Goal: Task Accomplishment & Management: Manage account settings

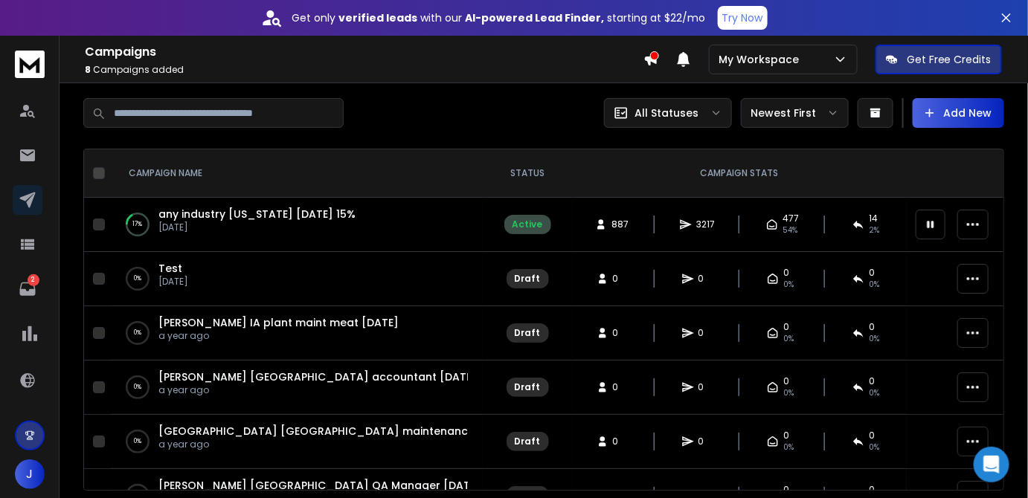
click at [251, 214] on span "any industry [US_STATE] [DATE] 15%" at bounding box center [256, 214] width 197 height 15
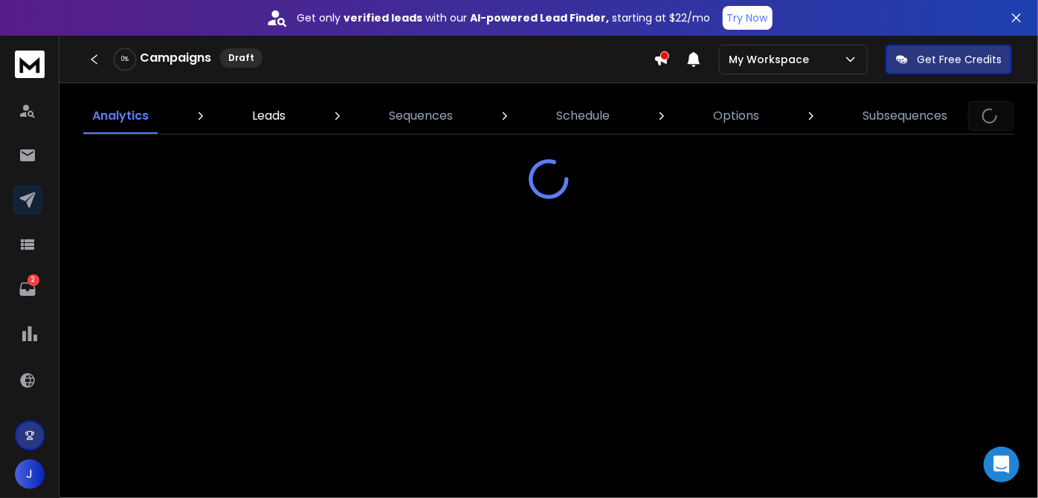
click at [260, 116] on p "Leads" at bounding box center [268, 116] width 33 height 18
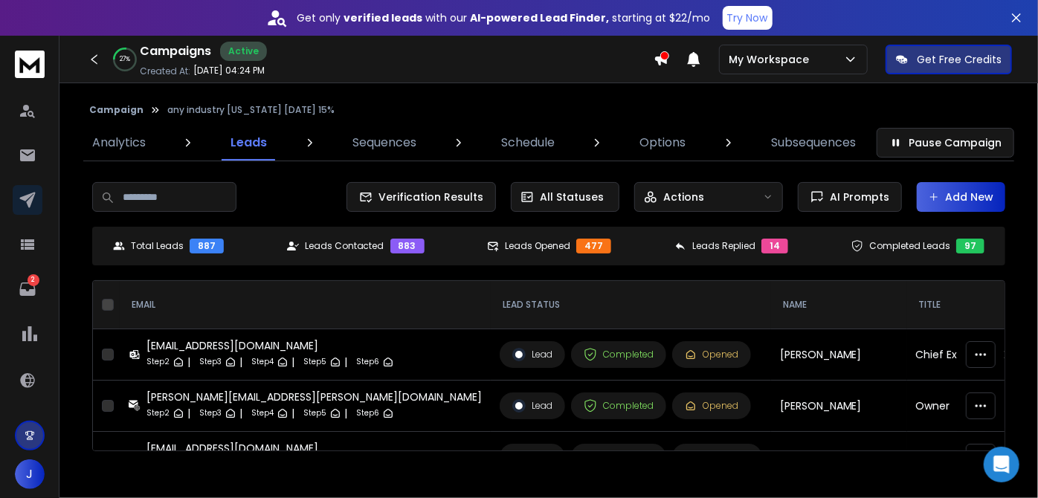
click at [956, 201] on button "Add New" at bounding box center [961, 197] width 89 height 30
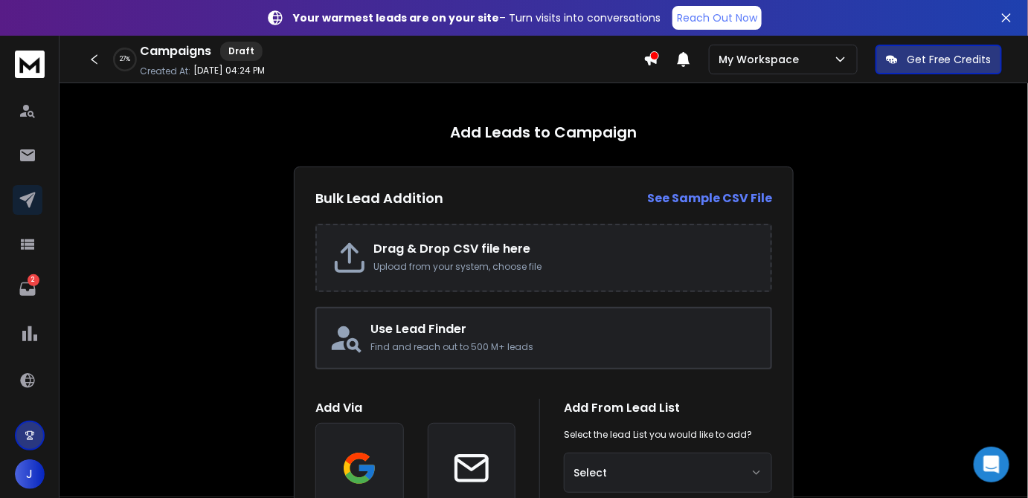
click at [475, 267] on p "Upload from your system, choose file" at bounding box center [564, 267] width 382 height 12
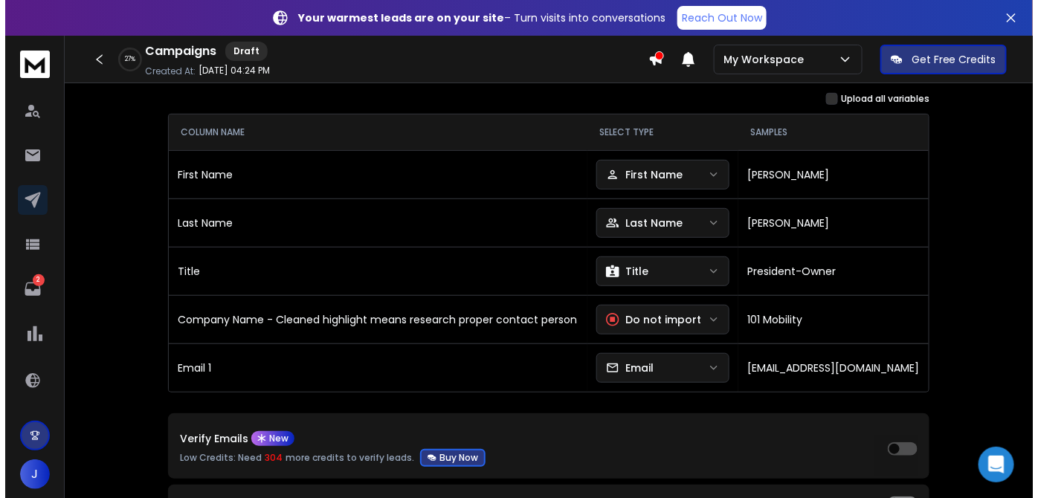
scroll to position [248, 0]
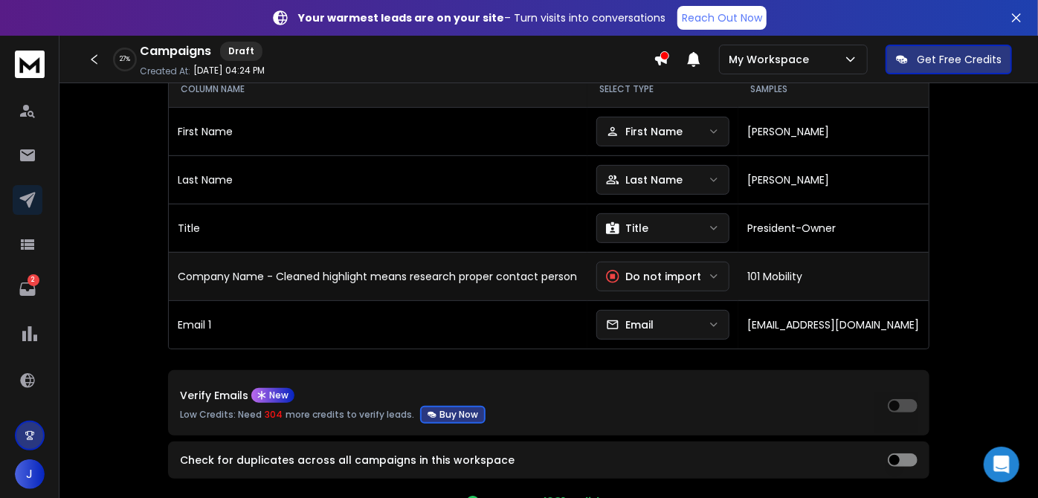
click at [701, 269] on div "Do not import" at bounding box center [653, 276] width 95 height 15
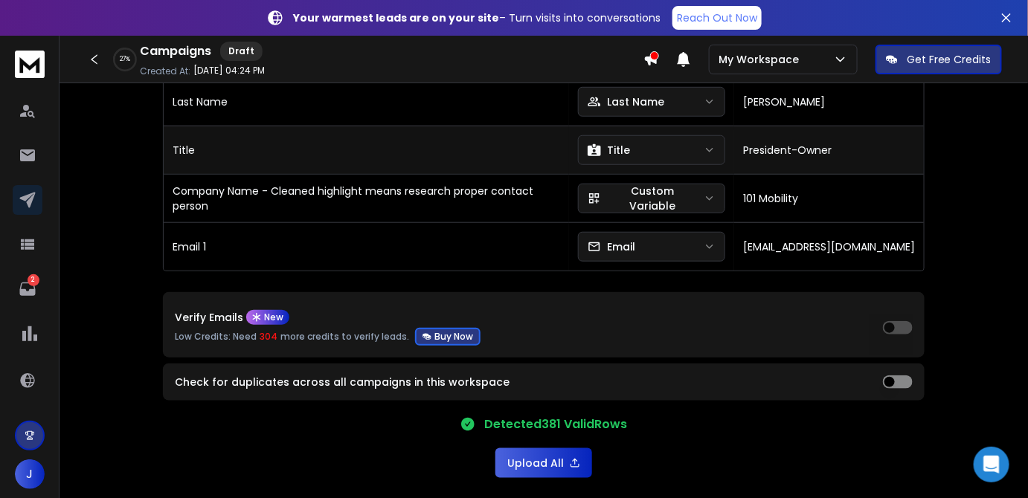
scroll to position [327, 0]
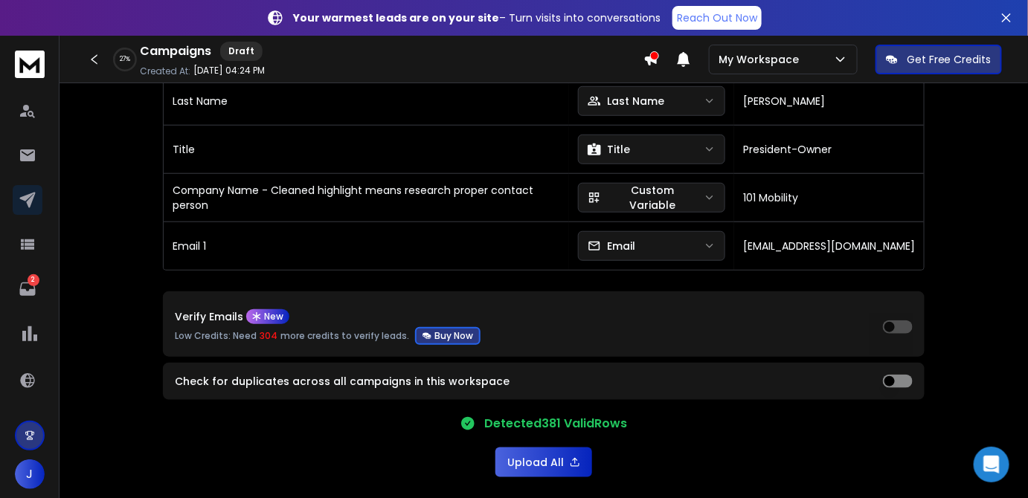
click at [549, 463] on button "Upload All" at bounding box center [543, 463] width 97 height 30
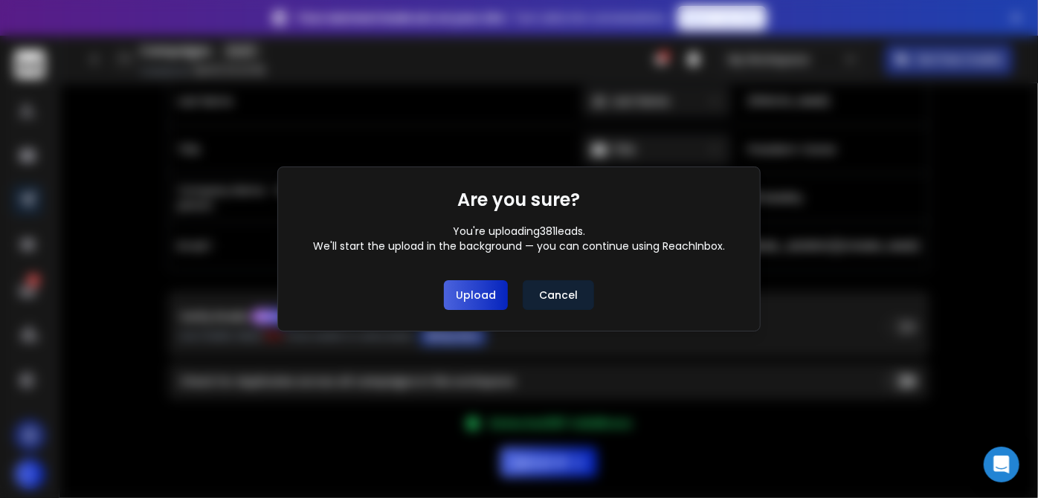
click at [482, 290] on button "Upload" at bounding box center [476, 295] width 64 height 30
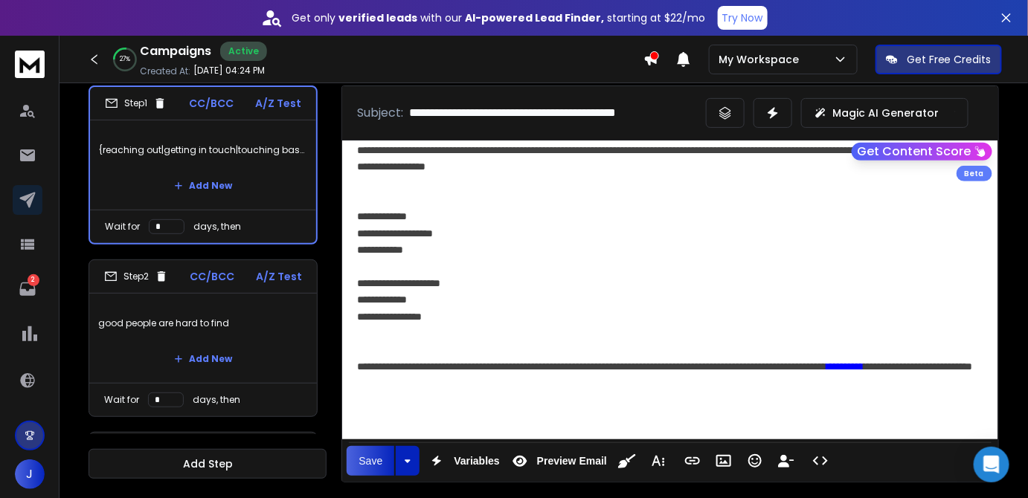
scroll to position [101, 0]
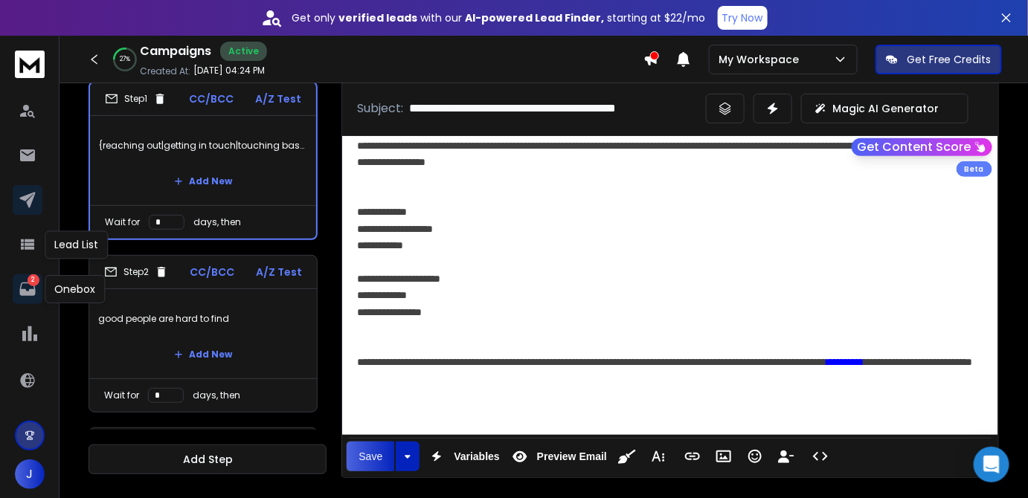
click at [25, 283] on icon at bounding box center [27, 289] width 16 height 13
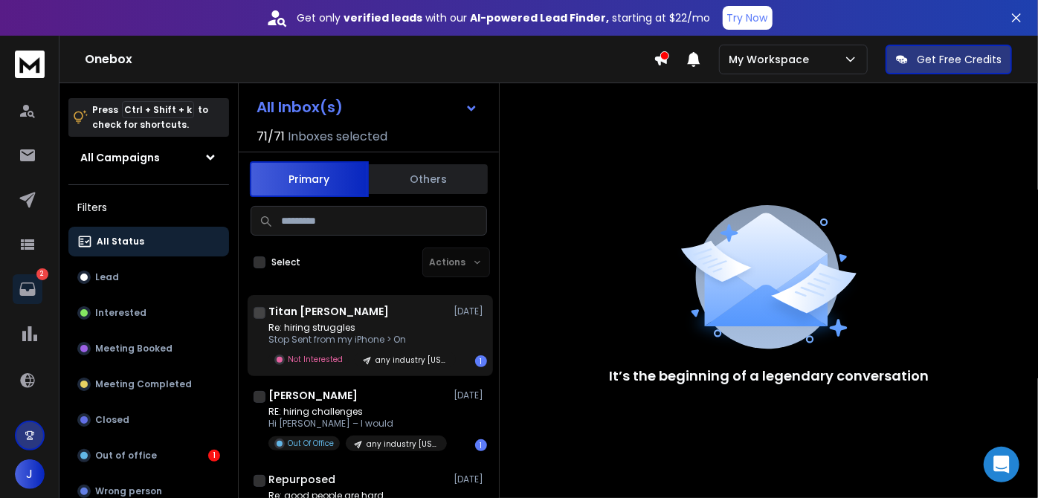
click at [358, 316] on div "Titan [PERSON_NAME] [DATE]" at bounding box center [377, 311] width 219 height 15
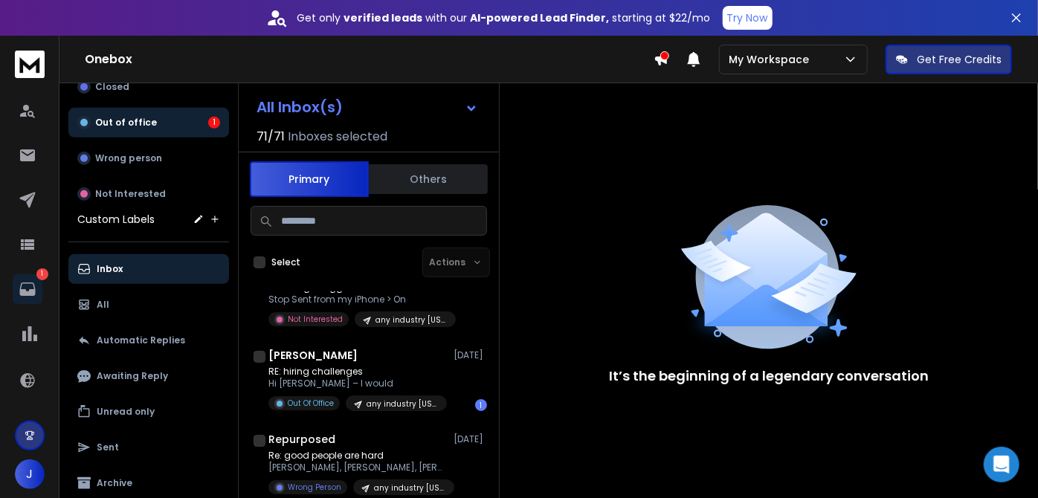
scroll to position [338, 0]
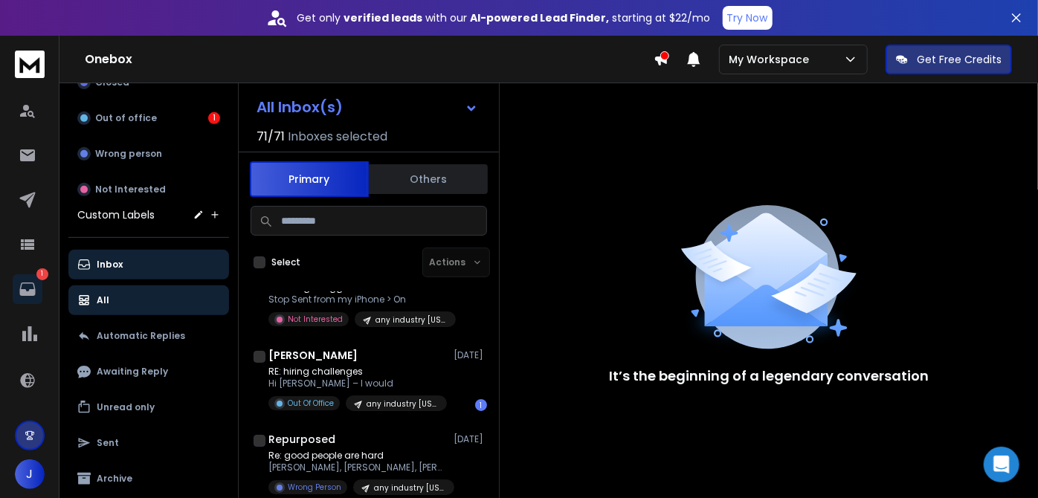
click at [100, 298] on p "All" at bounding box center [103, 301] width 13 height 12
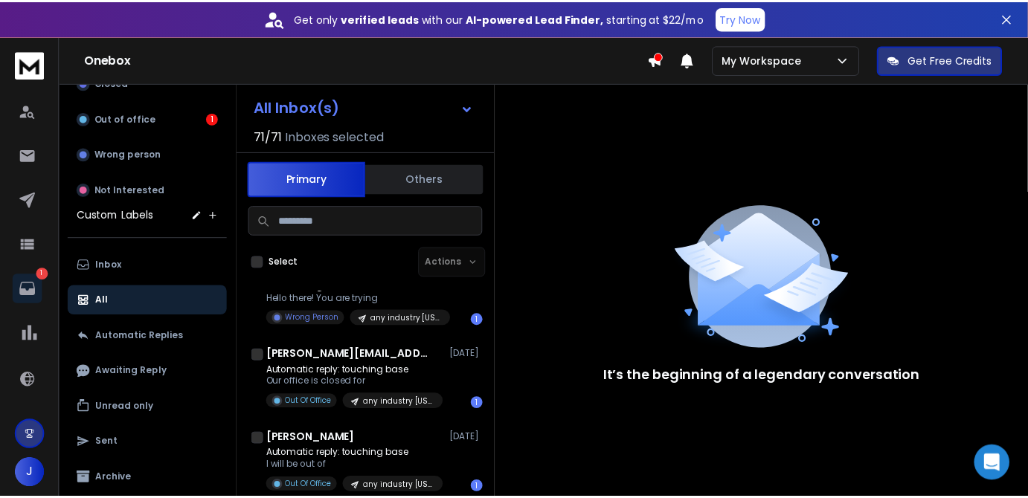
scroll to position [965, 0]
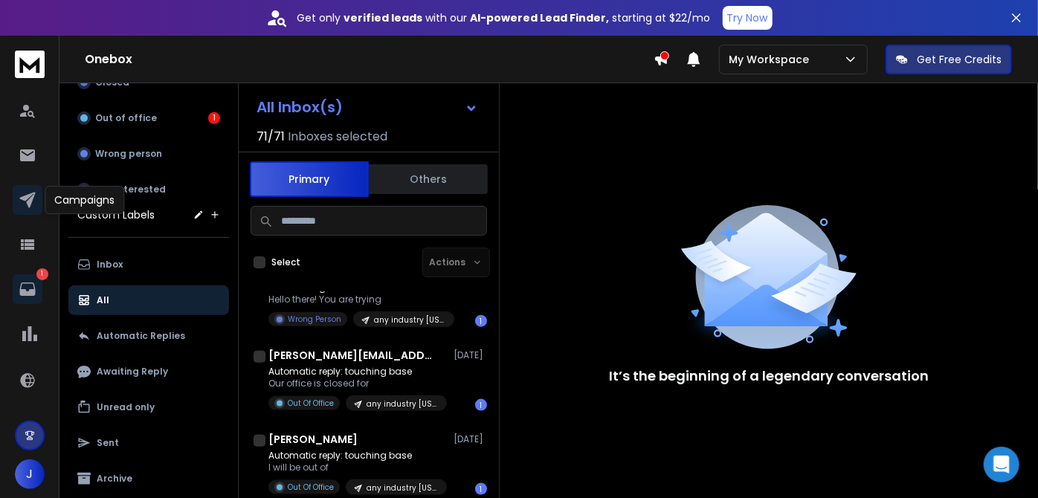
click at [31, 203] on icon at bounding box center [28, 200] width 18 height 18
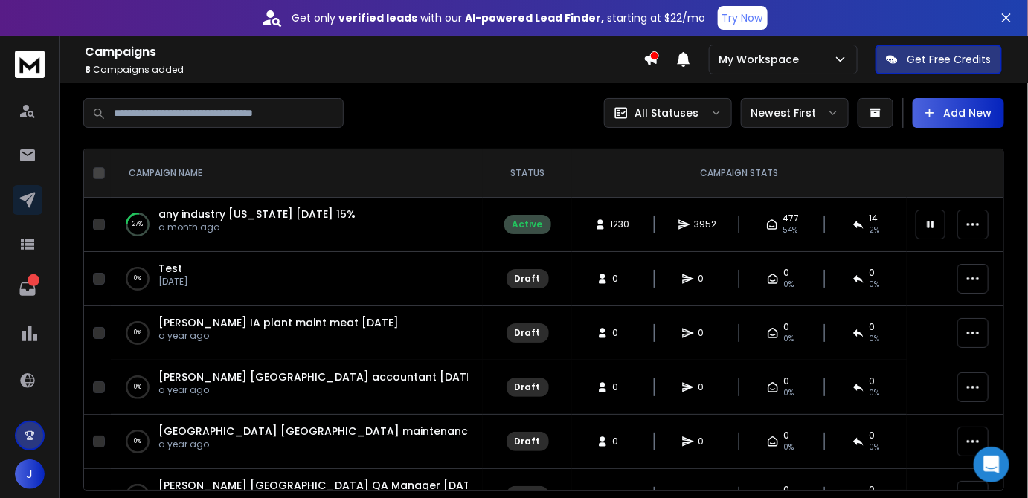
click at [965, 277] on icon "button" at bounding box center [972, 278] width 15 height 15
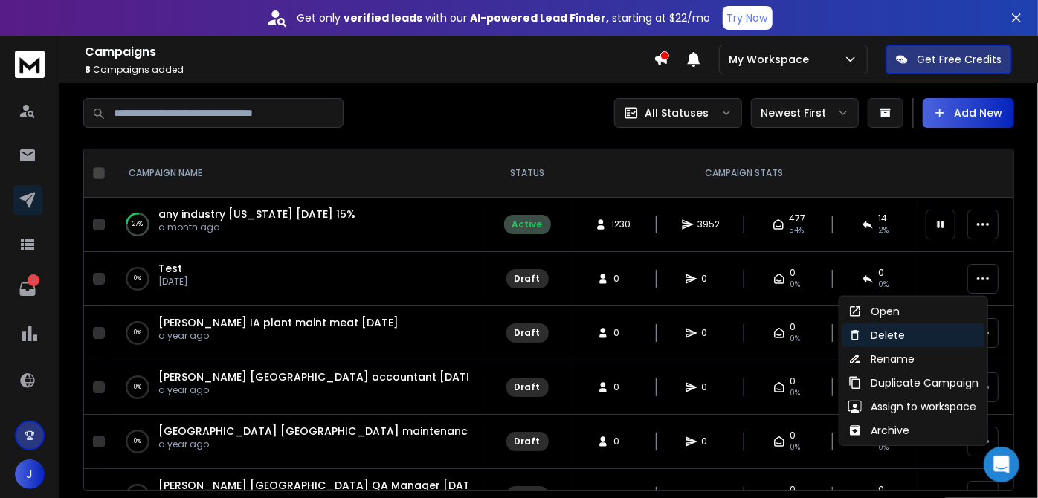
click at [887, 327] on div "Delete" at bounding box center [914, 336] width 142 height 24
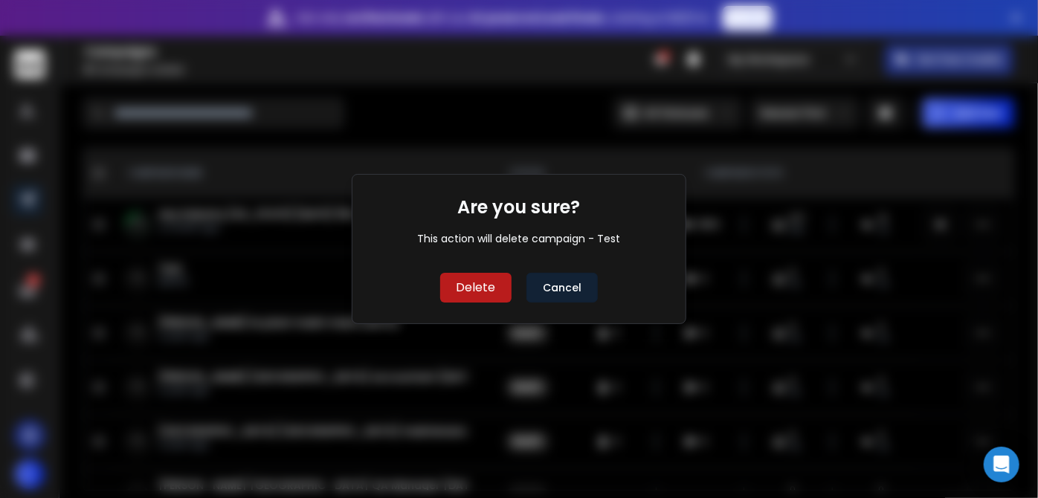
click at [498, 284] on button "Delete" at bounding box center [475, 288] width 71 height 30
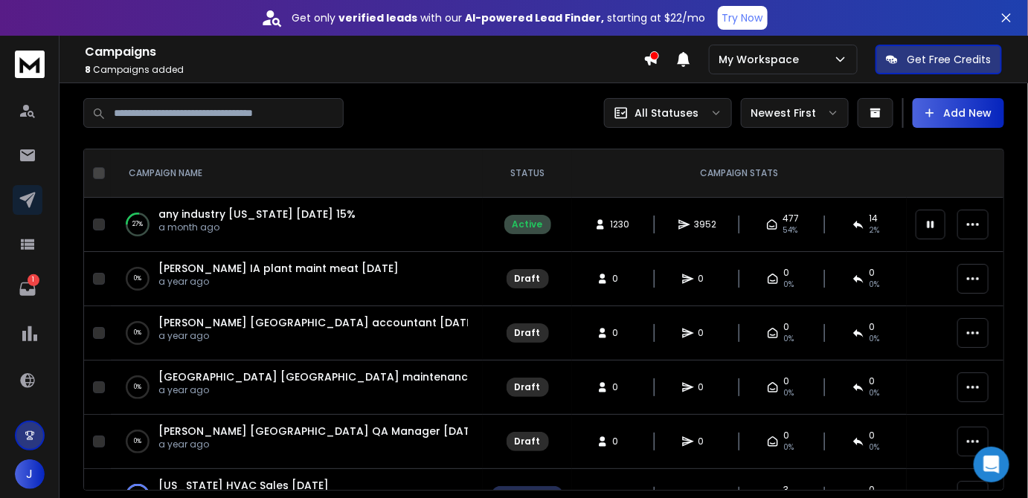
click at [270, 213] on span "any industry [US_STATE] [DATE] 15%" at bounding box center [256, 214] width 197 height 15
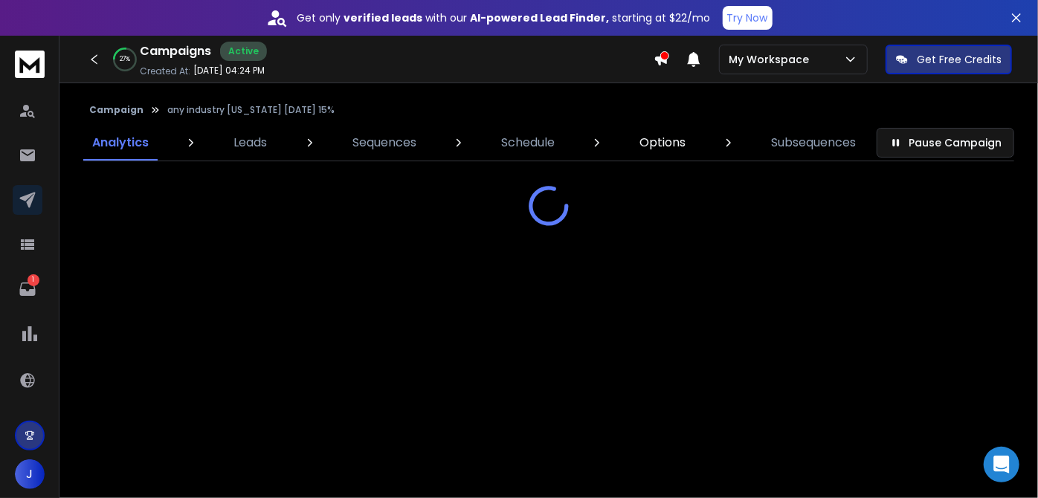
click at [656, 149] on p "Options" at bounding box center [663, 143] width 46 height 18
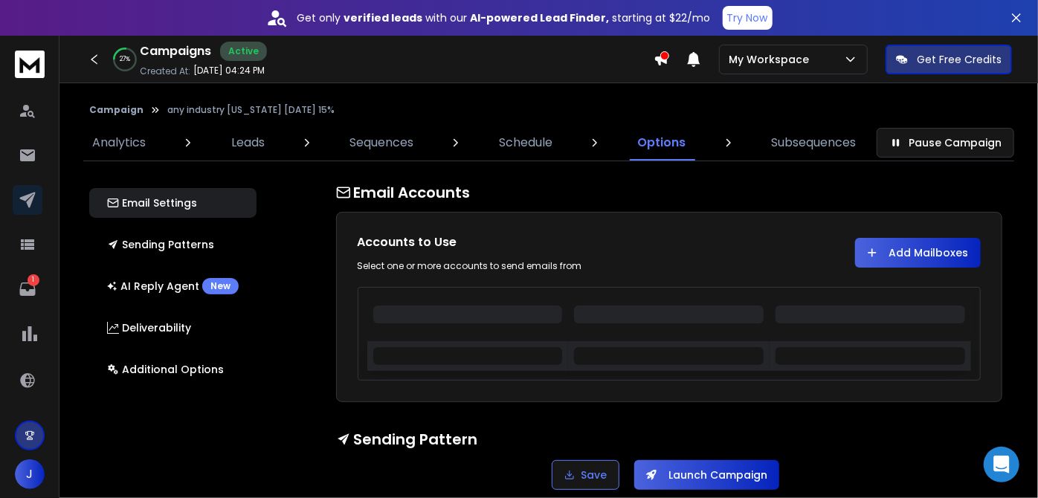
type input "****"
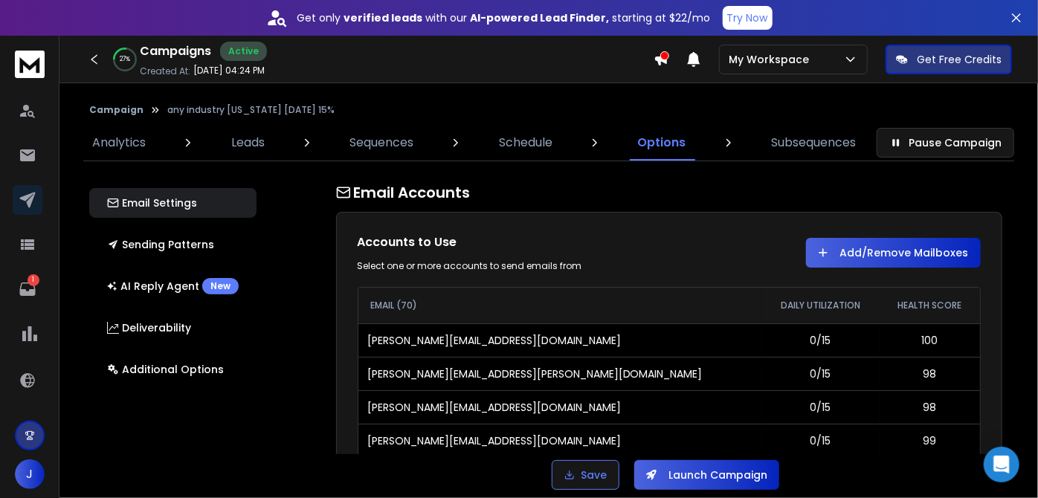
click at [888, 246] on button "Add/Remove Mailboxes" at bounding box center [893, 253] width 175 height 30
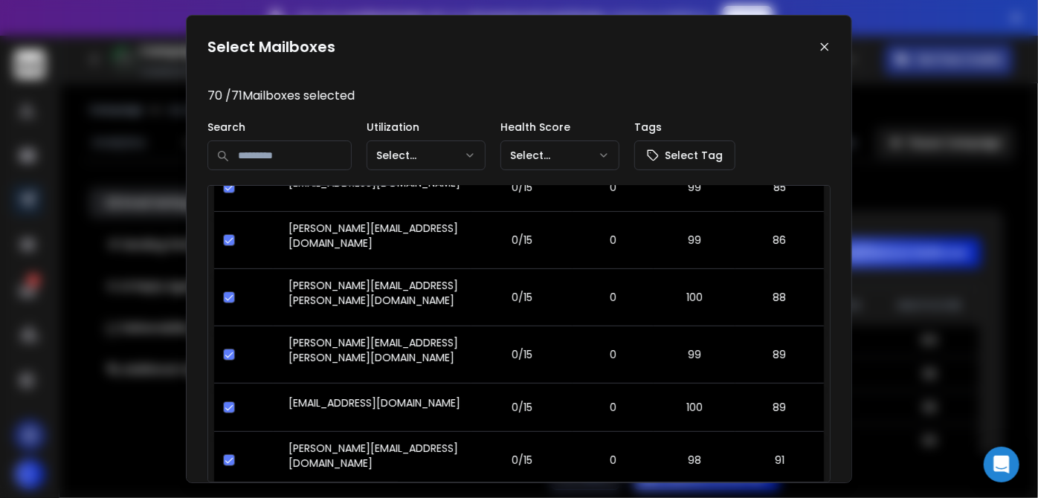
scroll to position [3169, 0]
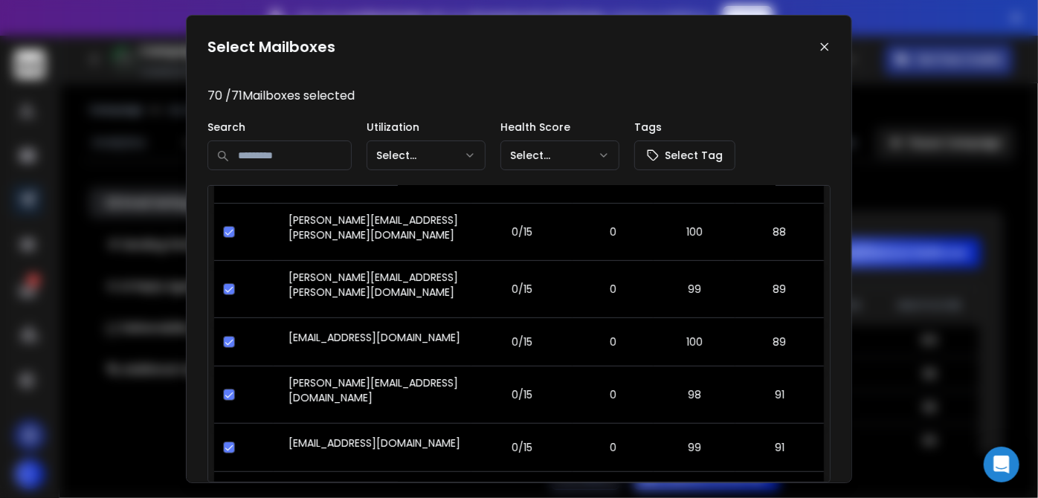
click at [823, 44] on icon at bounding box center [825, 47] width 8 height 8
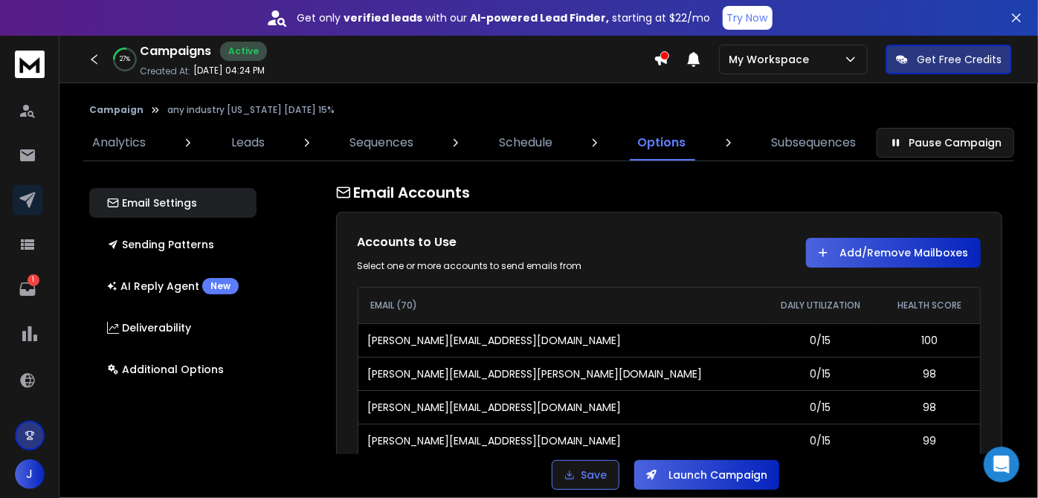
click at [707, 471] on button "Launch Campaign" at bounding box center [706, 475] width 145 height 30
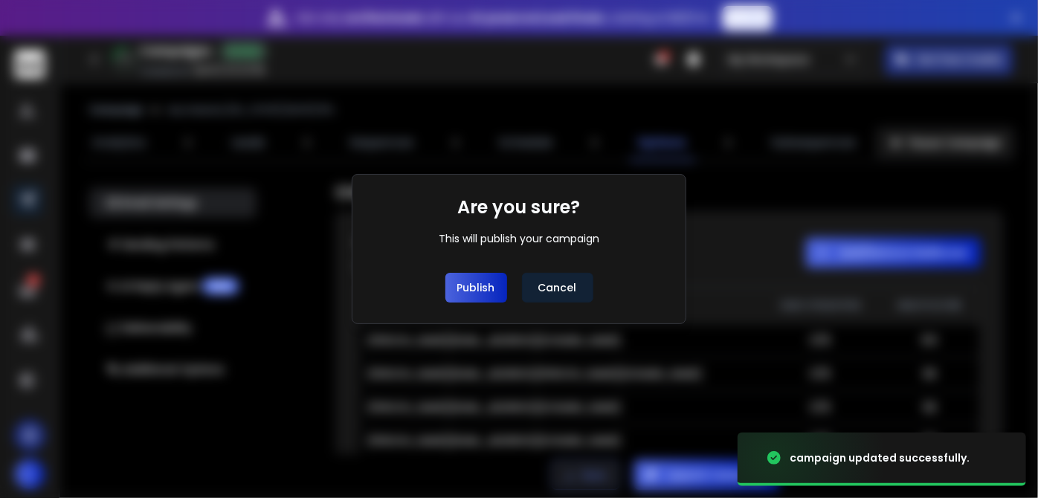
click at [475, 281] on button "Publish" at bounding box center [477, 288] width 62 height 30
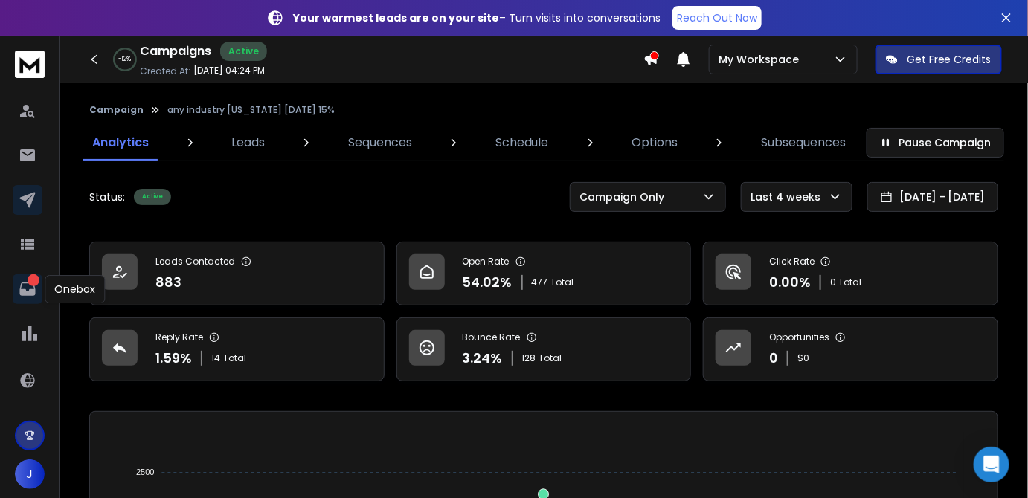
click at [19, 297] on icon at bounding box center [28, 289] width 18 height 18
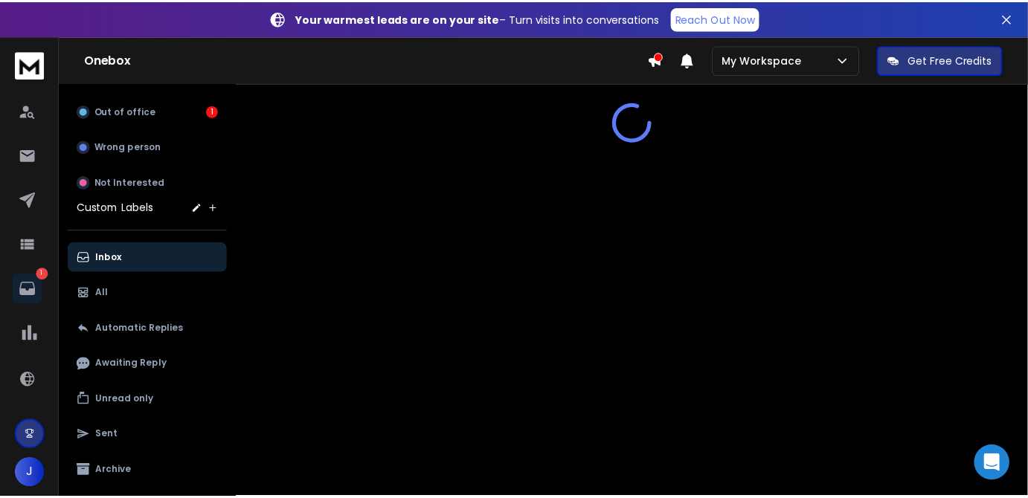
scroll to position [355, 0]
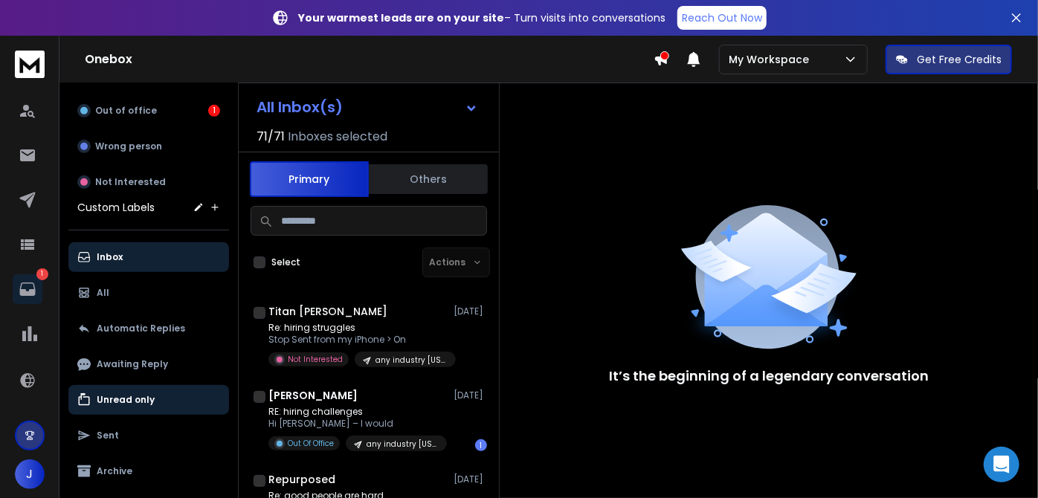
click at [131, 394] on p "Unread only" at bounding box center [126, 400] width 58 height 12
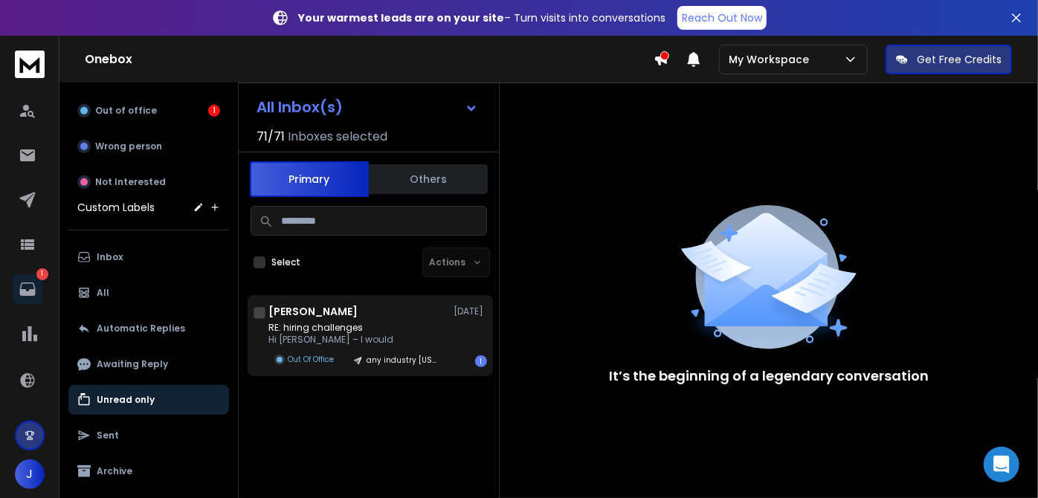
click at [350, 318] on h1 "Angie McCormick" at bounding box center [312, 311] width 89 height 15
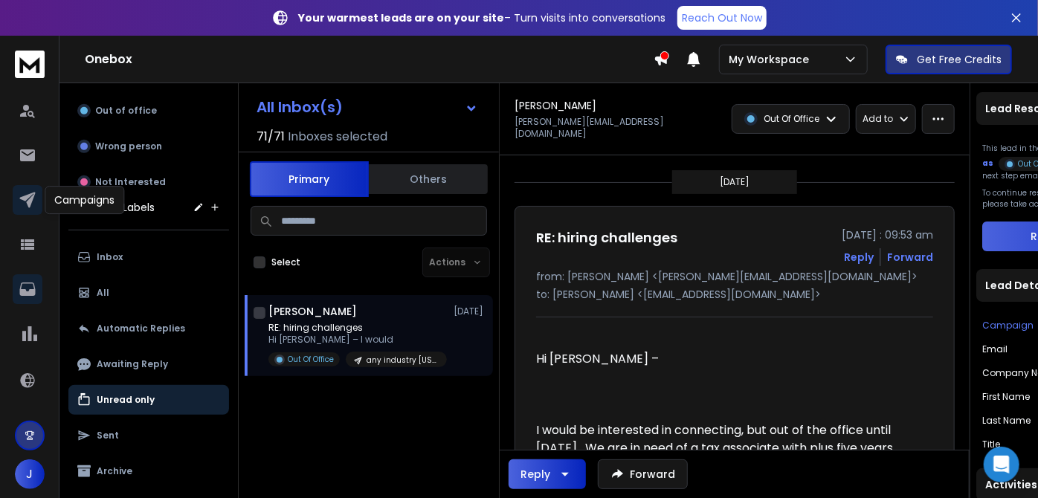
click at [32, 195] on icon at bounding box center [28, 200] width 18 height 18
